Goal: Task Accomplishment & Management: Manage account settings

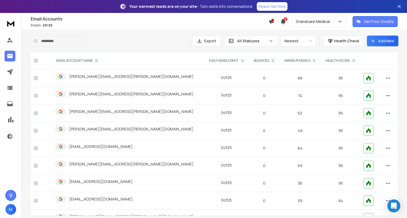
click at [290, 19] on div "2 Grandcare Medical Get Free Credits" at bounding box center [333, 21] width 129 height 11
click at [287, 20] on span "2" at bounding box center [286, 19] width 4 height 4
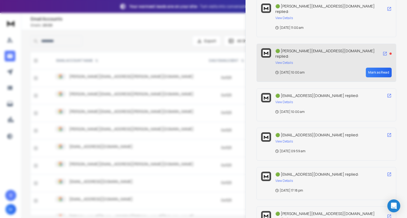
scroll to position [199, 0]
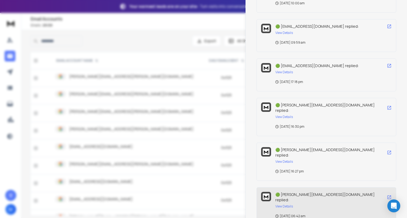
click at [291, 204] on div "View Details" at bounding box center [284, 206] width 18 height 4
click at [288, 204] on div "Hide Details" at bounding box center [284, 206] width 18 height 4
click at [288, 204] on div "View Details" at bounding box center [284, 206] width 18 height 4
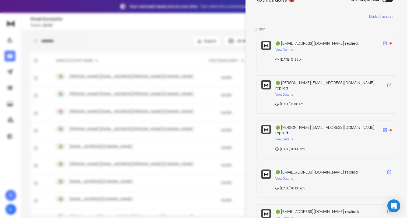
scroll to position [0, 0]
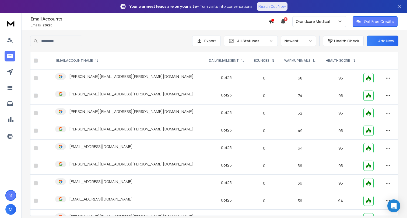
click at [278, 5] on p "Reach Out Now" at bounding box center [272, 6] width 27 height 5
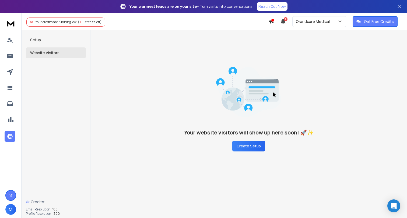
click at [252, 149] on button "Create Setup" at bounding box center [248, 146] width 33 height 11
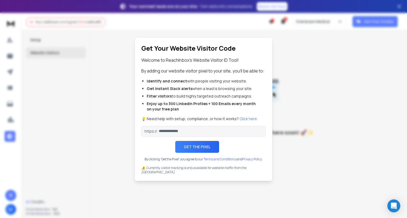
click at [218, 134] on input "text" at bounding box center [203, 131] width 124 height 11
click at [213, 136] on input "text" at bounding box center [203, 131] width 124 height 11
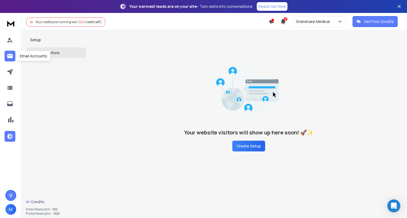
click at [8, 57] on icon at bounding box center [9, 56] width 5 height 4
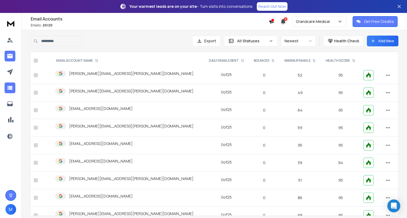
scroll to position [32, 0]
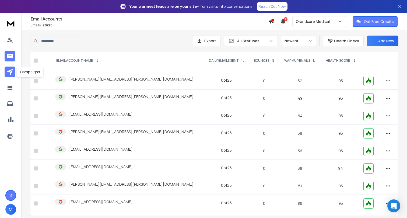
click at [7, 71] on icon at bounding box center [10, 72] width 6 height 6
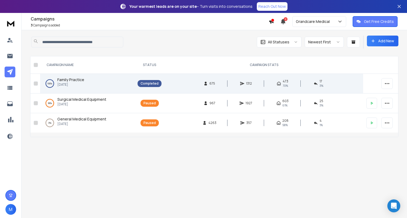
click at [85, 81] on div "100 % Family Practice [DATE]" at bounding box center [87, 83] width 83 height 13
click at [127, 84] on div "100 % Family Practice [DATE]" at bounding box center [87, 83] width 83 height 13
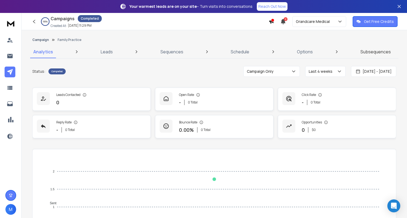
click at [370, 53] on p "Subsequences" at bounding box center [376, 51] width 30 height 6
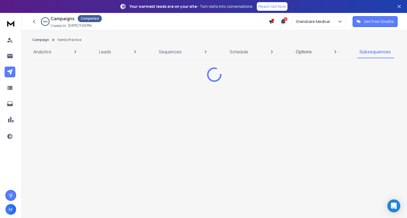
click at [304, 53] on p "Options" at bounding box center [304, 51] width 16 height 6
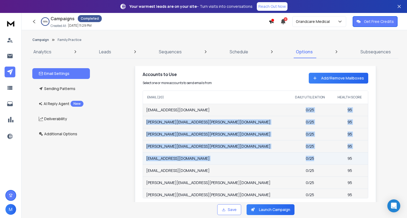
drag, startPoint x: 289, startPoint y: 109, endPoint x: 296, endPoint y: 161, distance: 53.0
click at [296, 161] on td "0/25" at bounding box center [310, 158] width 43 height 12
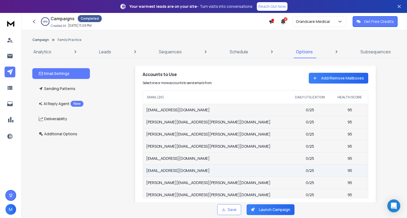
drag, startPoint x: 150, startPoint y: 109, endPoint x: 160, endPoint y: 174, distance: 66.1
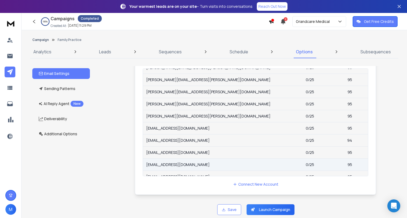
scroll to position [148, 0]
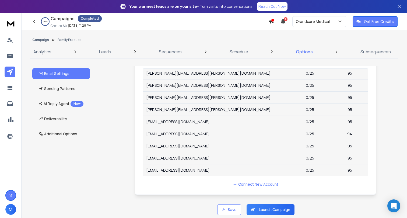
click at [398, 7] on icon at bounding box center [399, 6] width 5 height 5
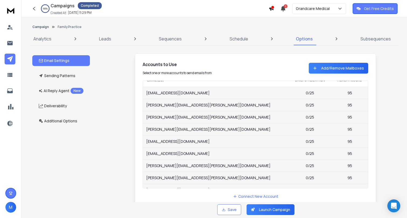
scroll to position [0, 0]
